Goal: Communication & Community: Answer question/provide support

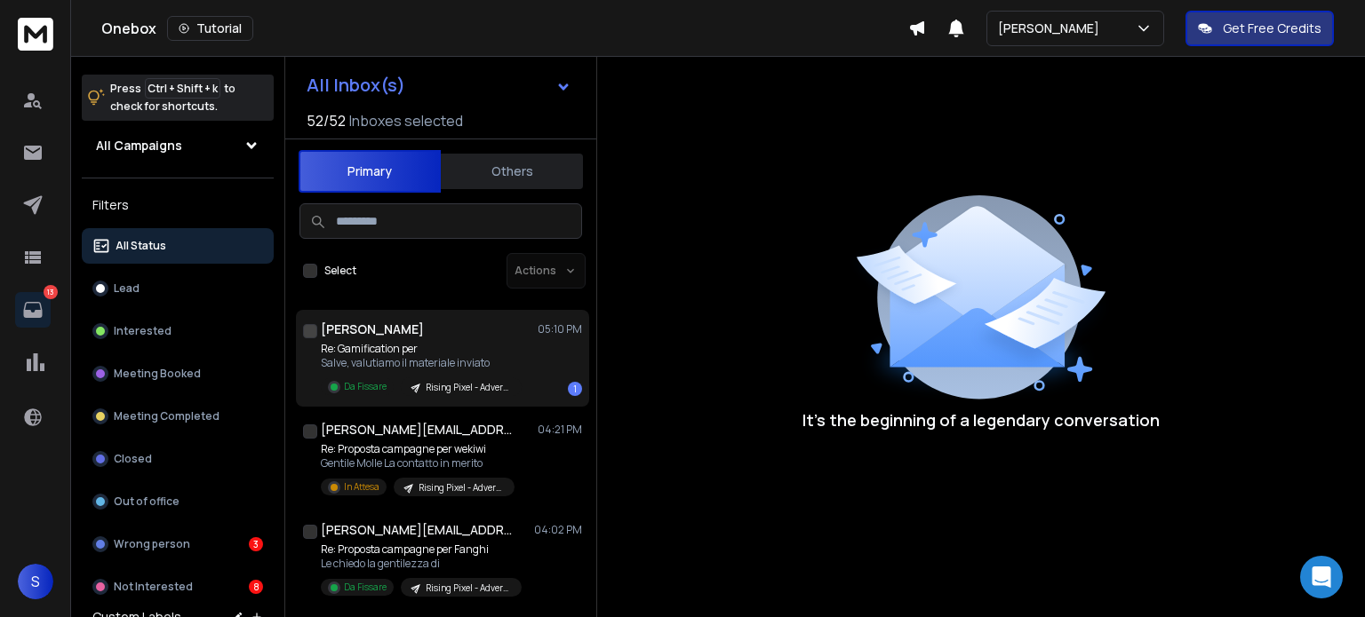
click at [483, 340] on div "Miriam Altobello 05:10 PM Re: Gamification per Salve, valutiamo il materiale in…" at bounding box center [451, 359] width 261 height 76
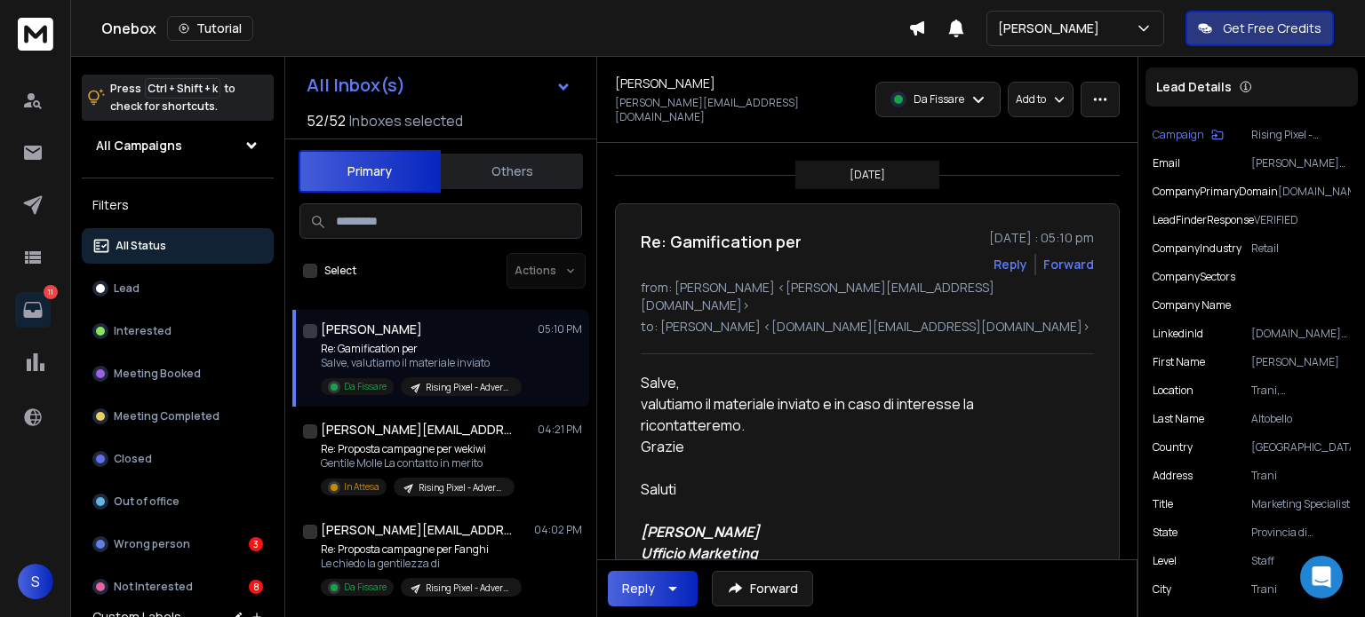
click at [649, 582] on div "Reply" at bounding box center [638, 589] width 33 height 18
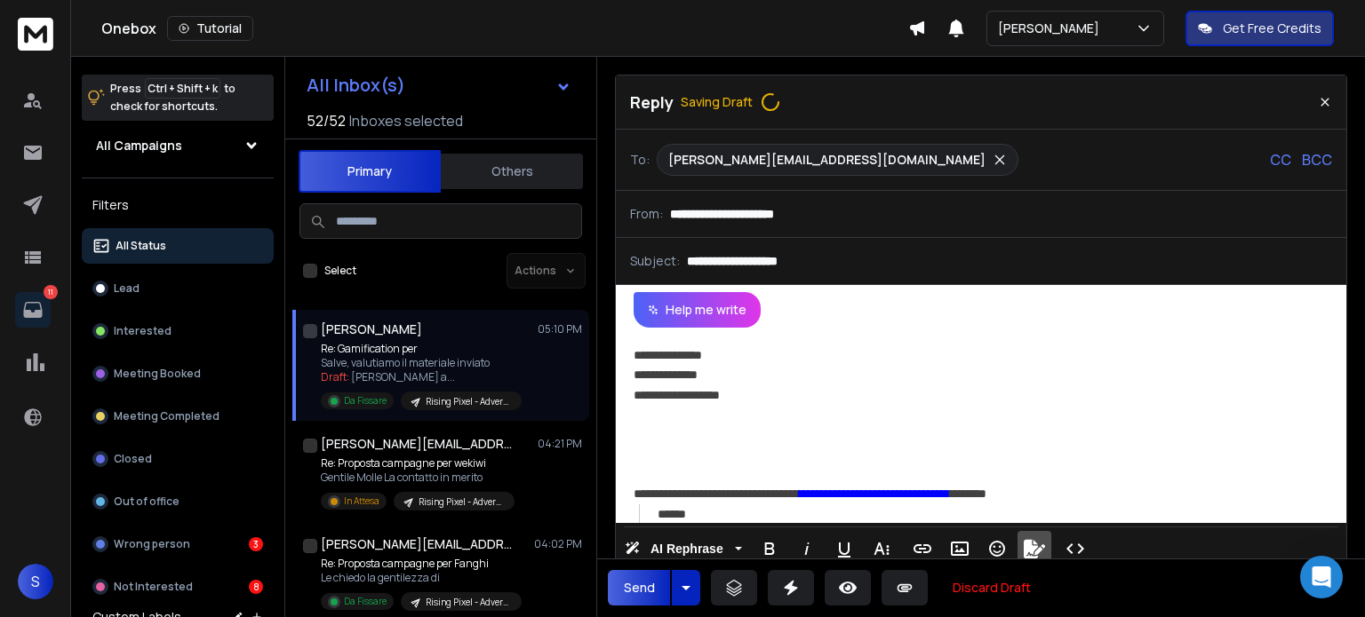
click at [1030, 553] on icon "button" at bounding box center [1033, 548] width 21 height 19
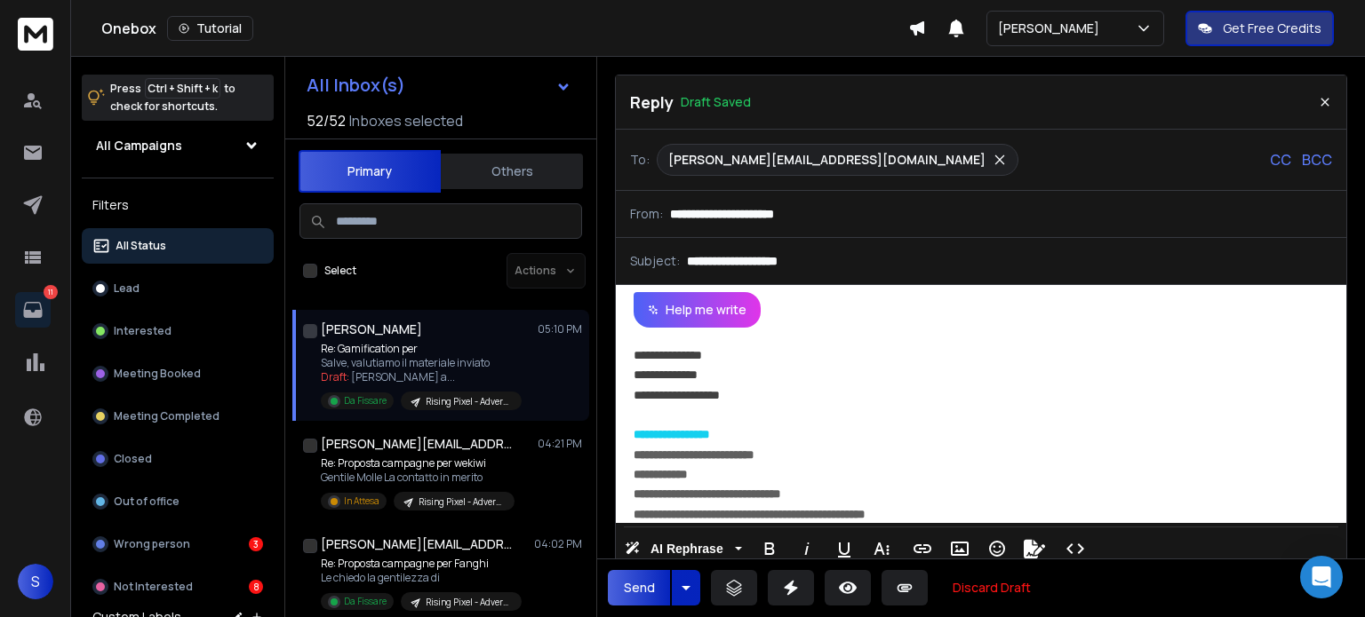
click at [649, 601] on button "Send" at bounding box center [639, 588] width 62 height 36
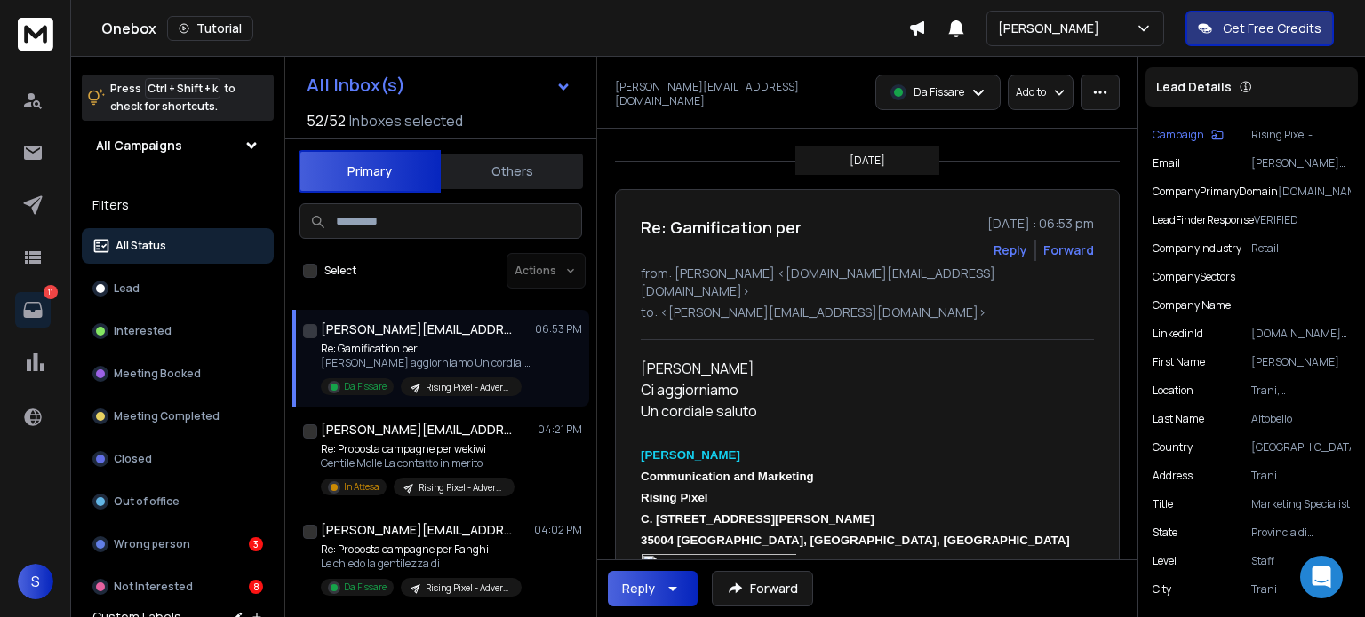
click at [281, 343] on div "Press Ctrl + Shift + k to check for shortcuts. All Campaigns All Campaigns Filt…" at bounding box center [177, 365] width 213 height 617
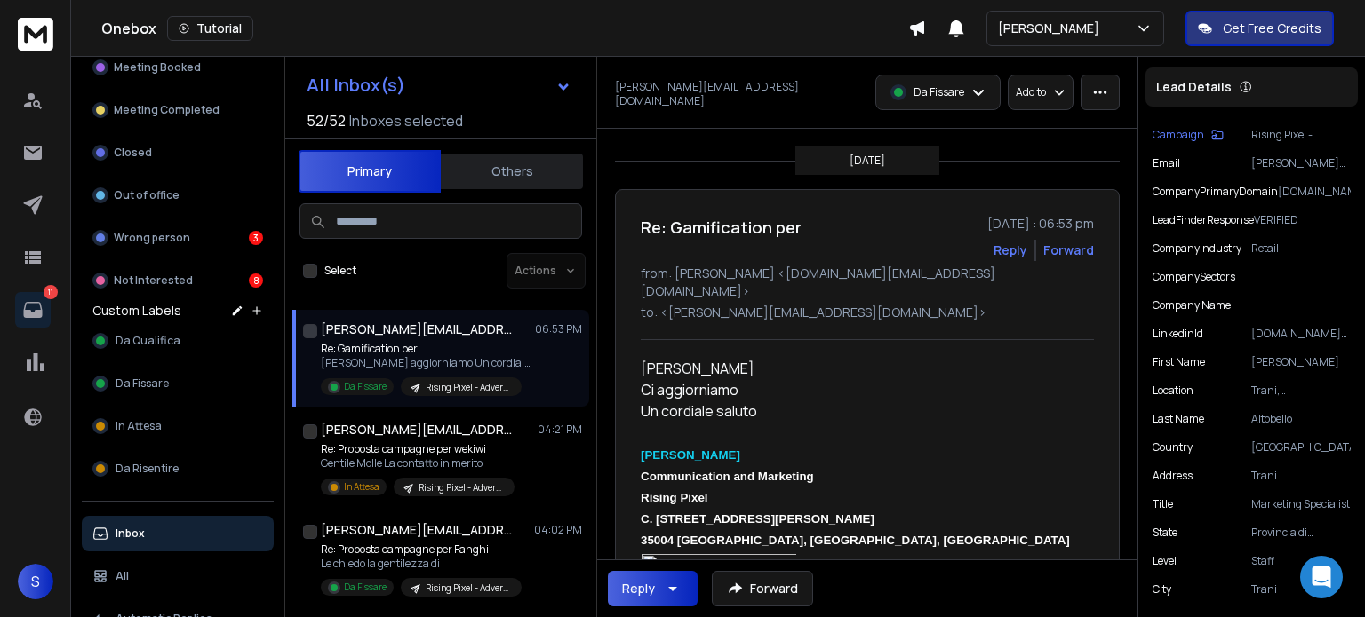
scroll to position [298, 0]
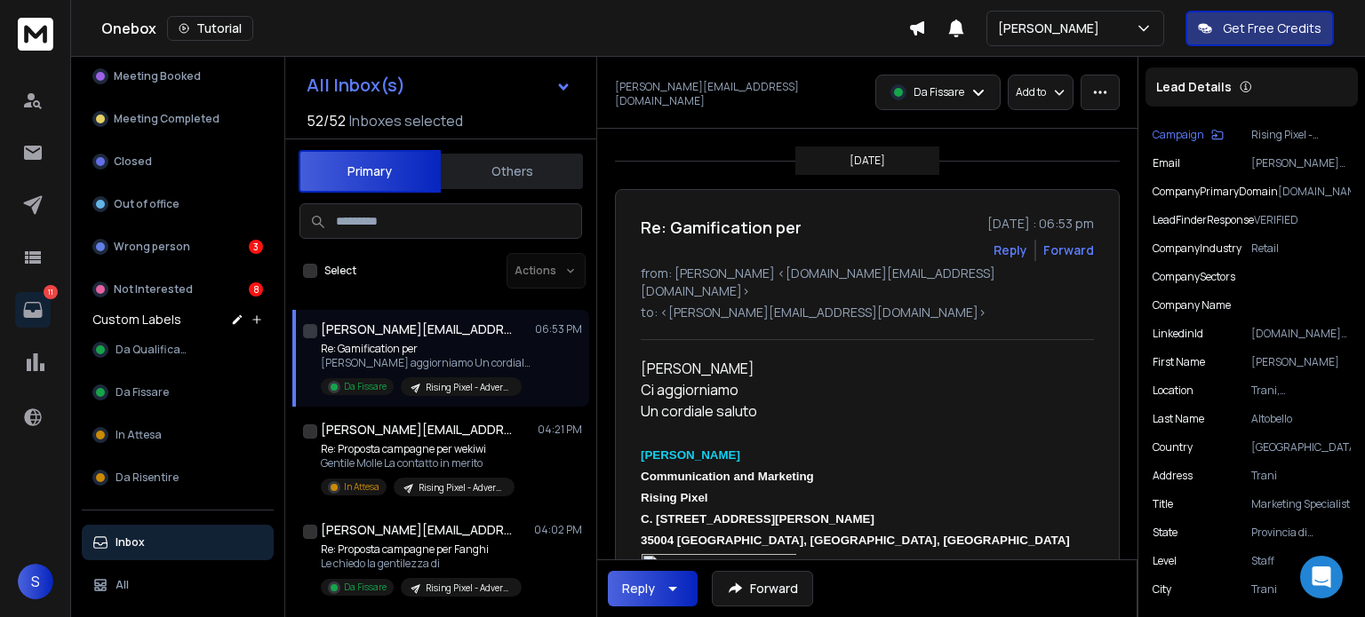
click at [190, 397] on button "Da Fissare" at bounding box center [178, 393] width 192 height 36
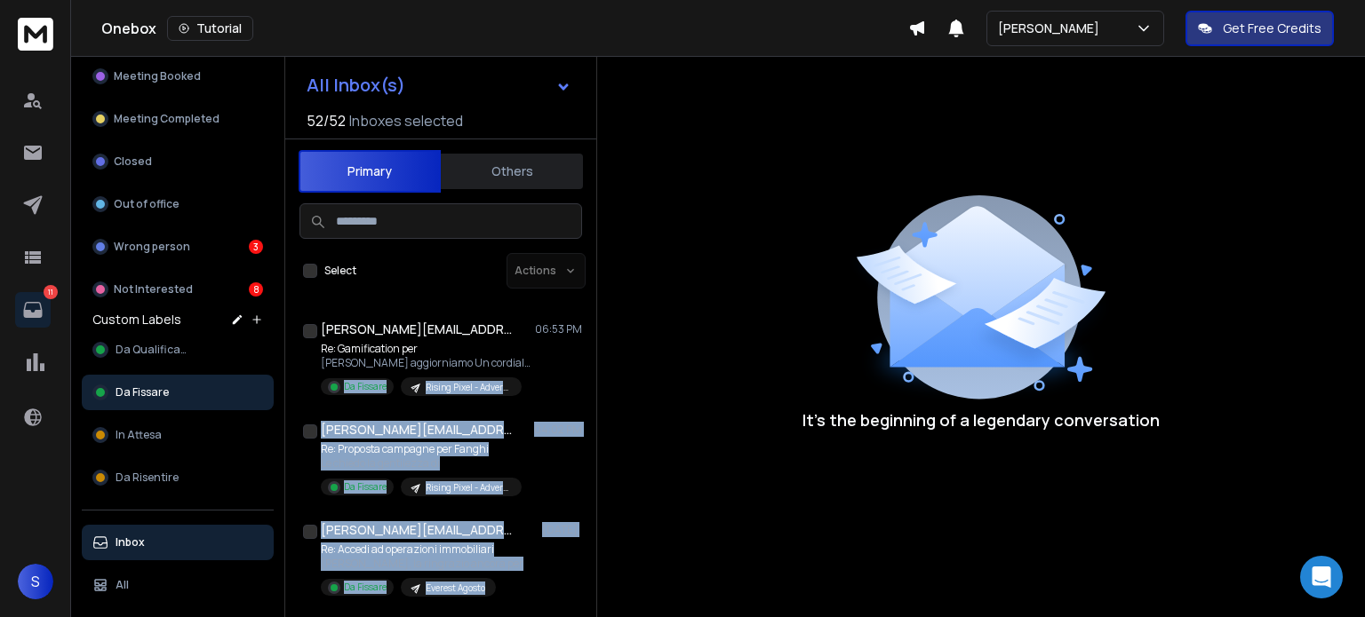
drag, startPoint x: 590, startPoint y: 368, endPoint x: 597, endPoint y: 399, distance: 31.9
click at [597, 399] on div "All Inbox(s) 52 / 52 Inboxes selected Primary Others Select Actions miriam.alto…" at bounding box center [824, 365] width 1080 height 617
click at [656, 415] on div "It’s the beginning of a legendary conversation" at bounding box center [981, 319] width 768 height 525
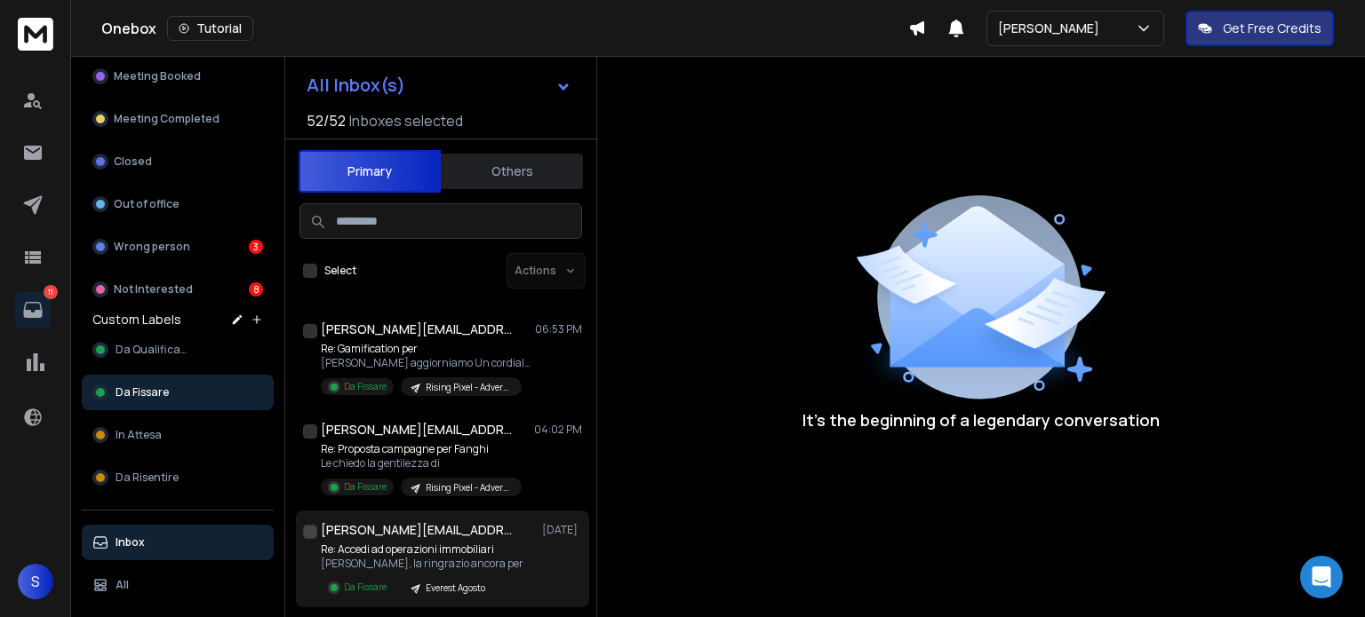
click at [465, 552] on p "Re: Accedi ad operazioni immobiliari" at bounding box center [422, 550] width 203 height 14
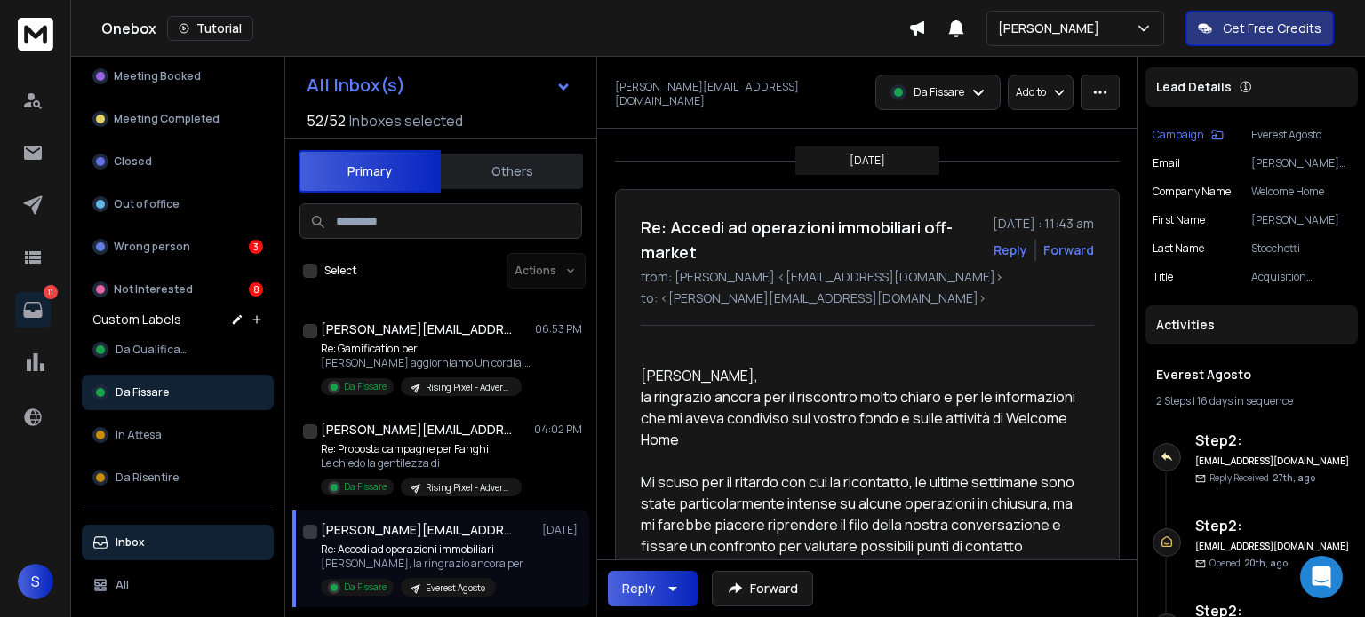
click at [967, 16] on div "Samuele Buzzi Get Free Credits" at bounding box center [1121, 29] width 426 height 36
click at [963, 28] on icon at bounding box center [956, 28] width 16 height 18
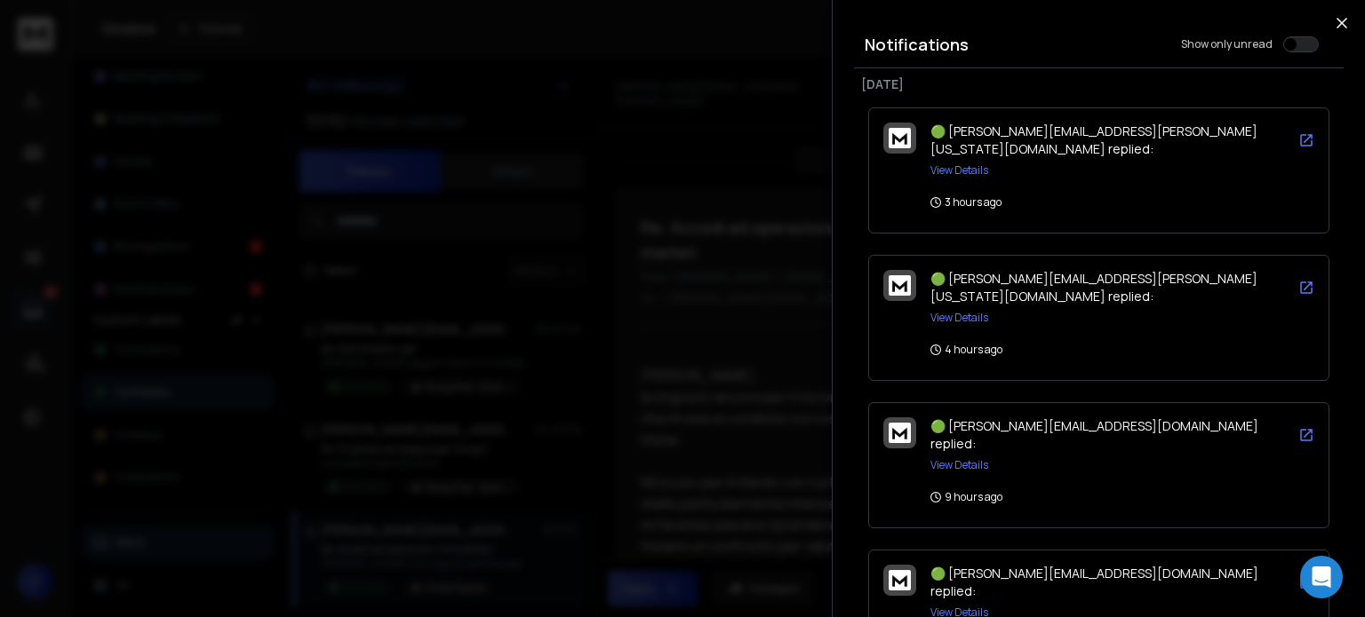
click at [1334, 29] on icon "button" at bounding box center [1342, 23] width 18 height 18
